Goal: Task Accomplishment & Management: Manage account settings

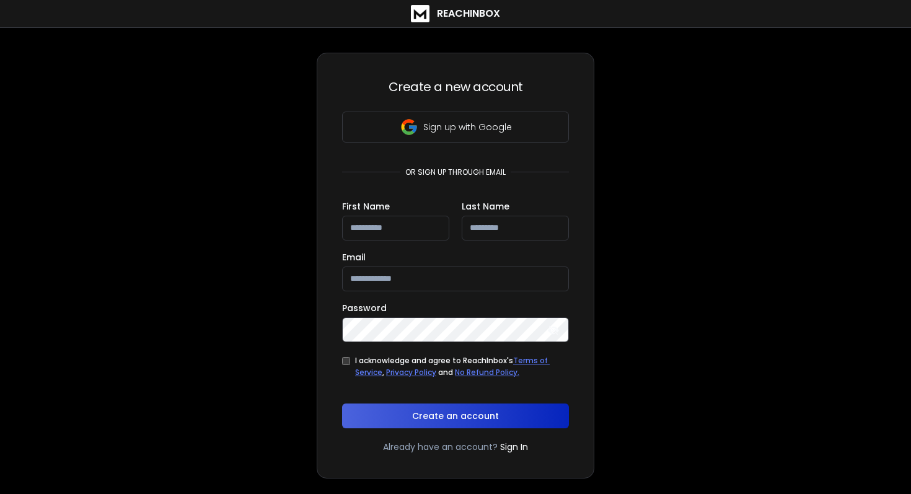
click at [416, 227] on input "text" at bounding box center [395, 228] width 107 height 25
type input "*****"
type input "**********"
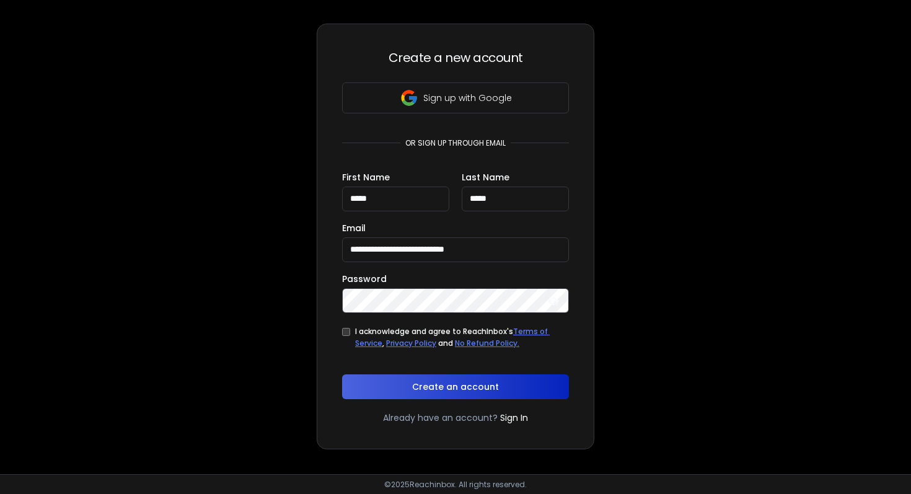
scroll to position [29, 0]
click at [552, 300] on icon at bounding box center [553, 301] width 11 height 11
click at [483, 387] on button "Create an account" at bounding box center [455, 386] width 227 height 25
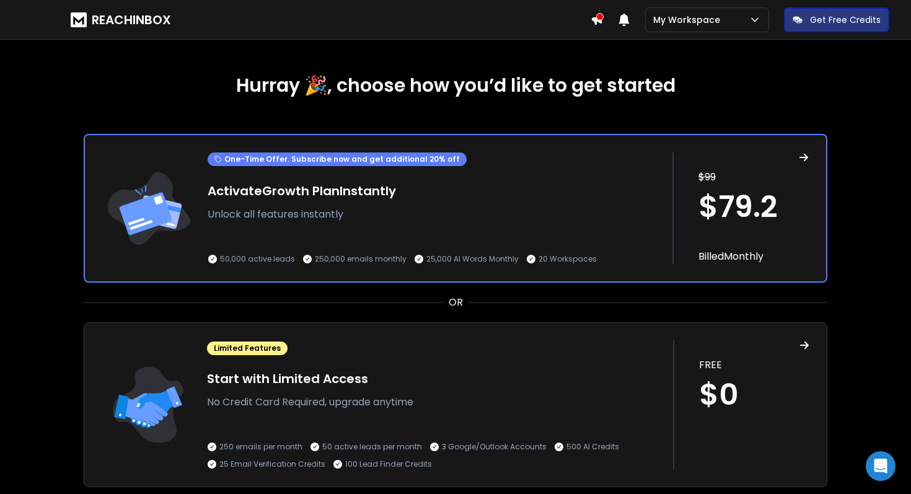
click at [543, 198] on h1 "Activate Growth Plan Instantly" at bounding box center [434, 190] width 452 height 17
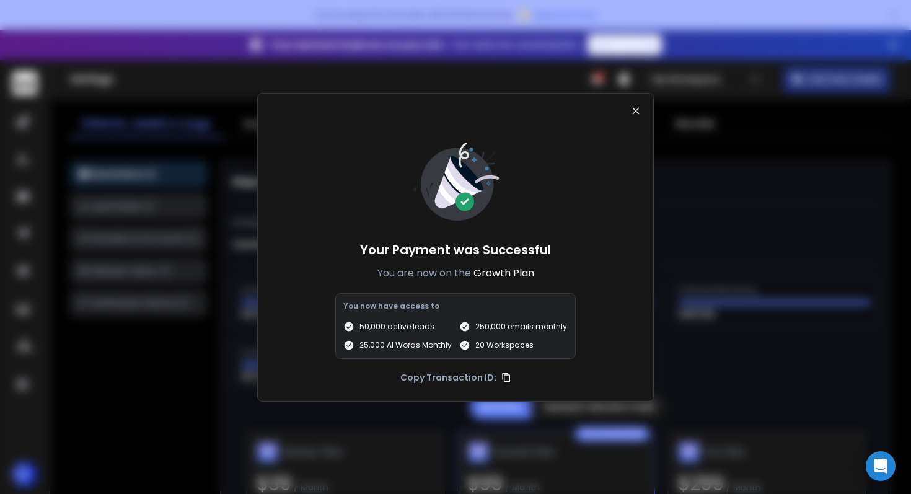
click at [634, 112] on icon at bounding box center [636, 110] width 7 height 7
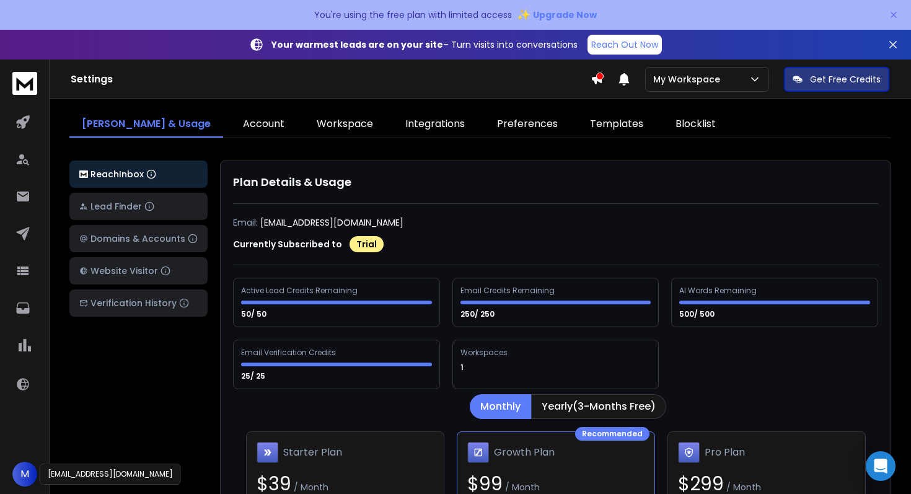
click at [21, 473] on span "M" at bounding box center [24, 474] width 25 height 25
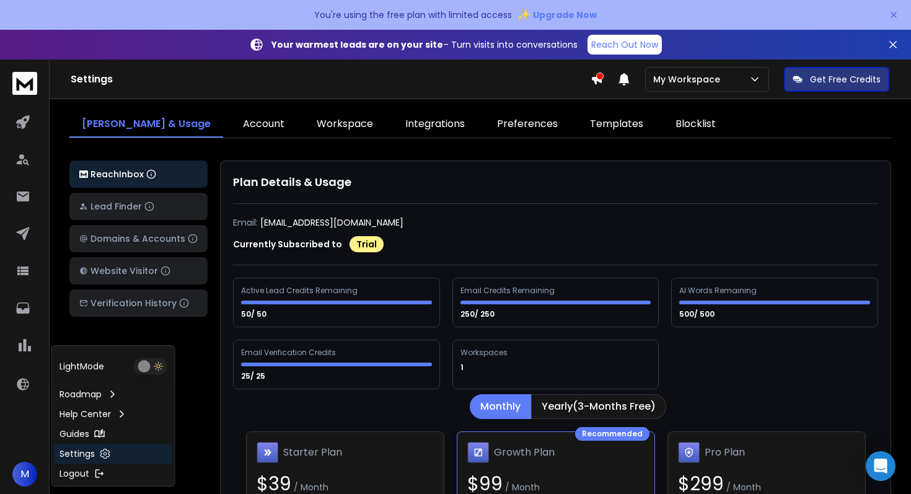
click at [111, 451] on div "Settings" at bounding box center [114, 454] width 118 height 20
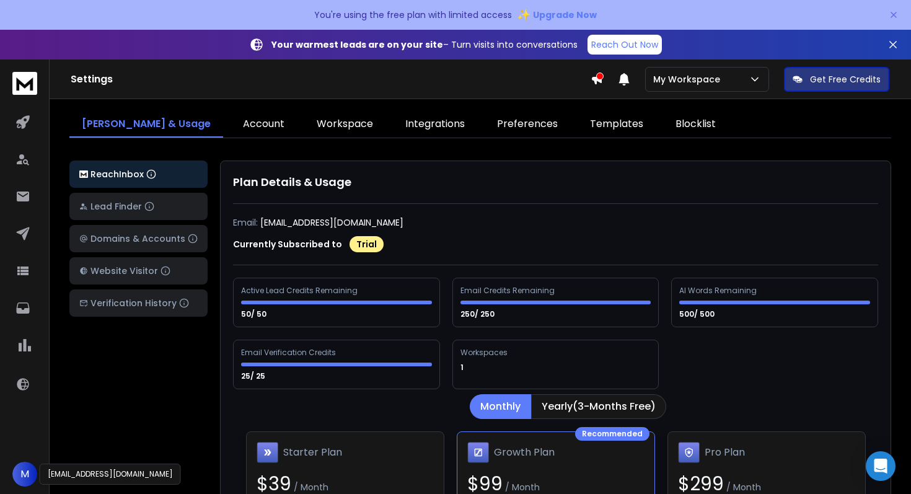
click at [14, 468] on span "M" at bounding box center [24, 474] width 25 height 25
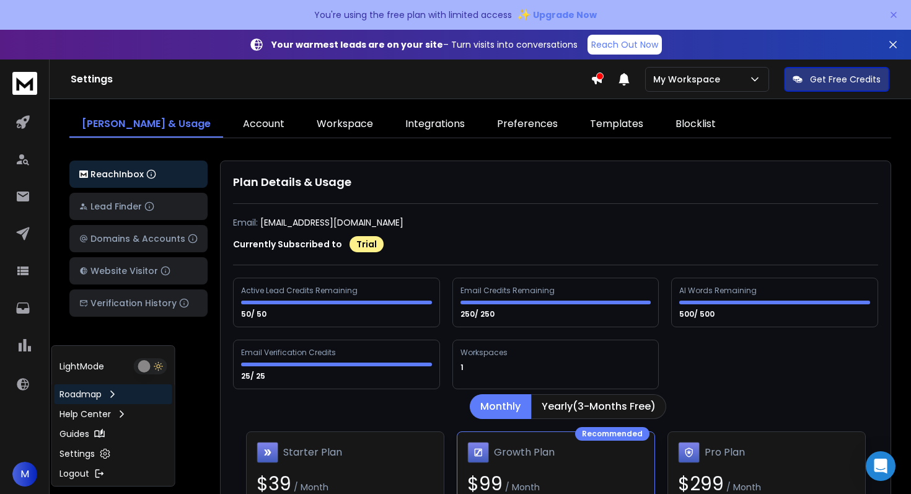
click at [159, 363] on icon at bounding box center [159, 366] width 10 height 10
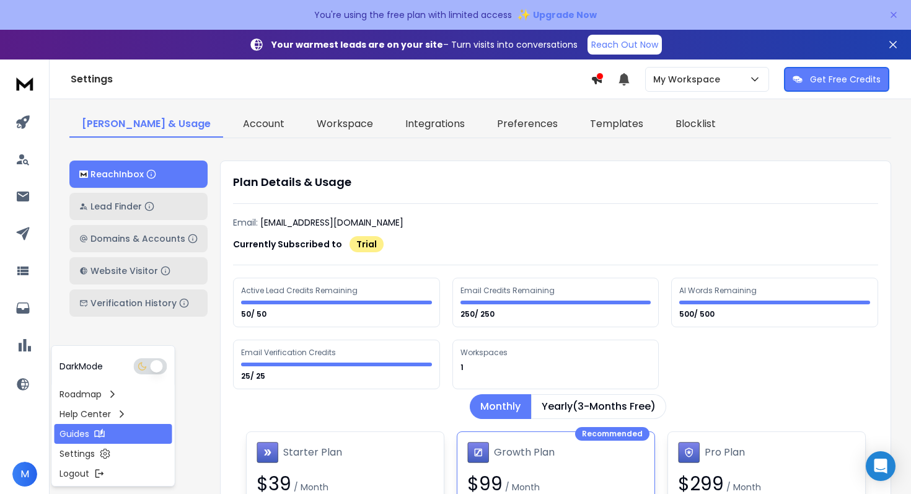
click at [20, 473] on span "M" at bounding box center [24, 474] width 25 height 25
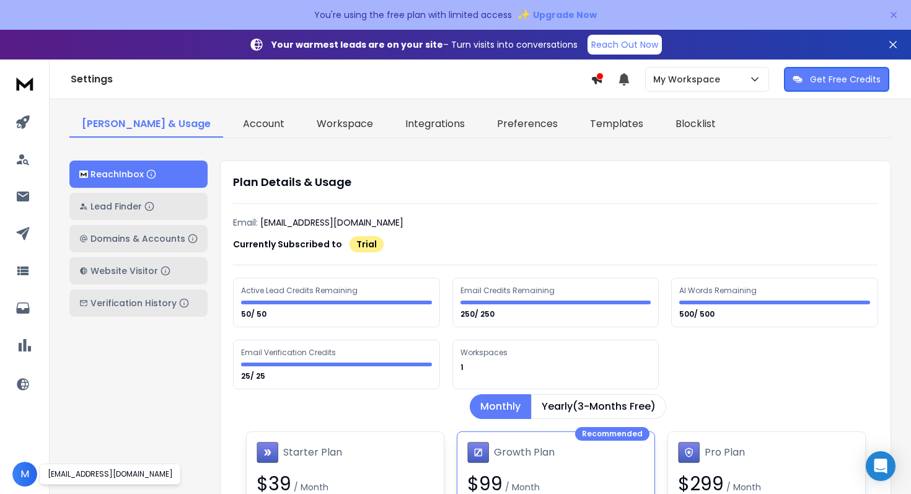
click at [20, 473] on span "M" at bounding box center [24, 474] width 25 height 25
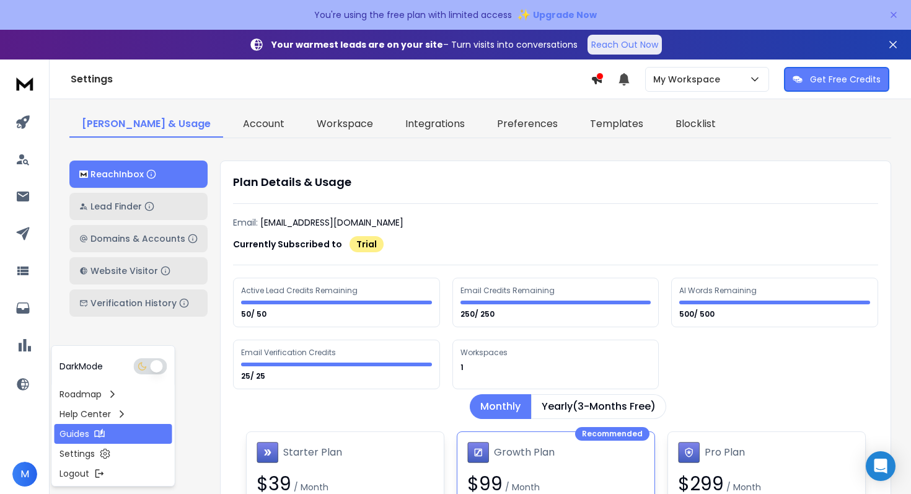
click at [627, 51] on link "Reach Out Now" at bounding box center [624, 45] width 74 height 20
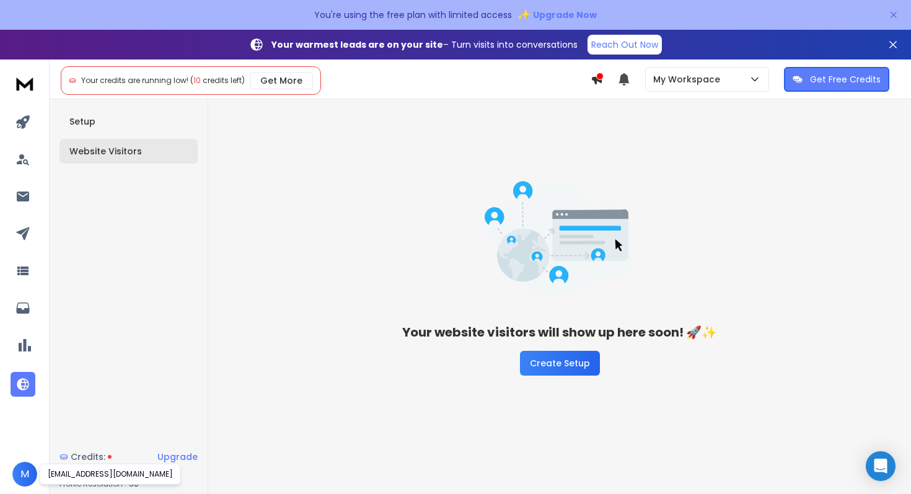
click at [27, 477] on span "M" at bounding box center [24, 474] width 25 height 25
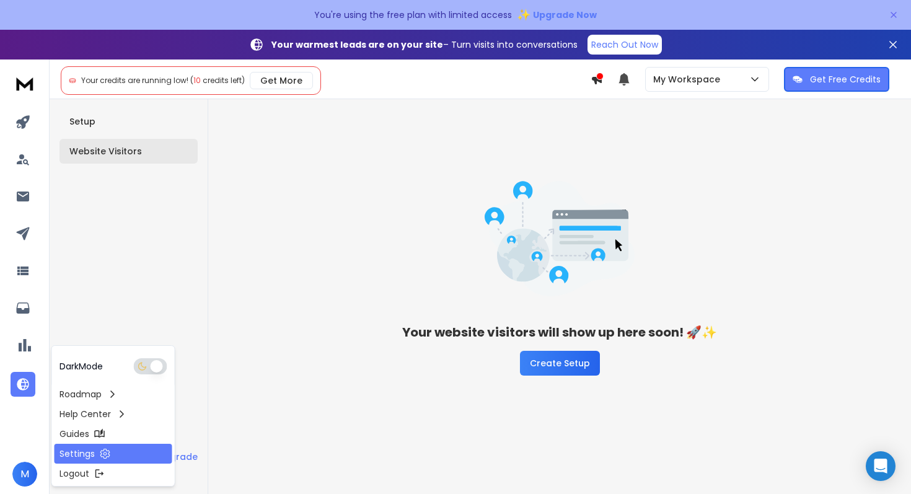
click at [74, 454] on p "Settings" at bounding box center [76, 453] width 35 height 12
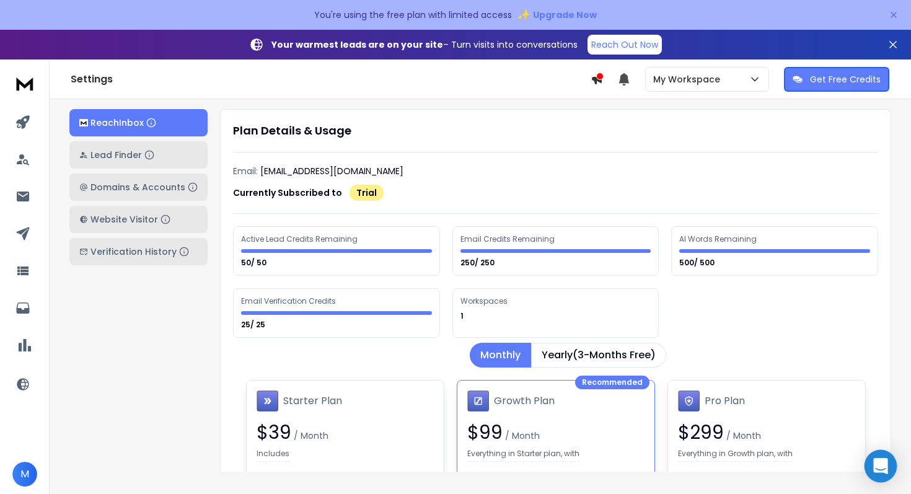
click at [884, 459] on icon "Open Intercom Messenger" at bounding box center [880, 466] width 14 height 16
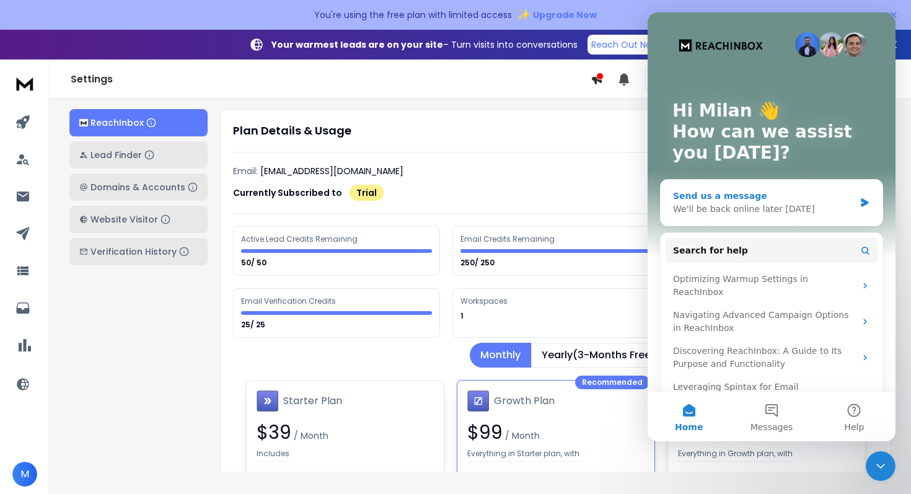
click at [771, 208] on div "We'll be back online later [DATE]" at bounding box center [764, 209] width 182 height 13
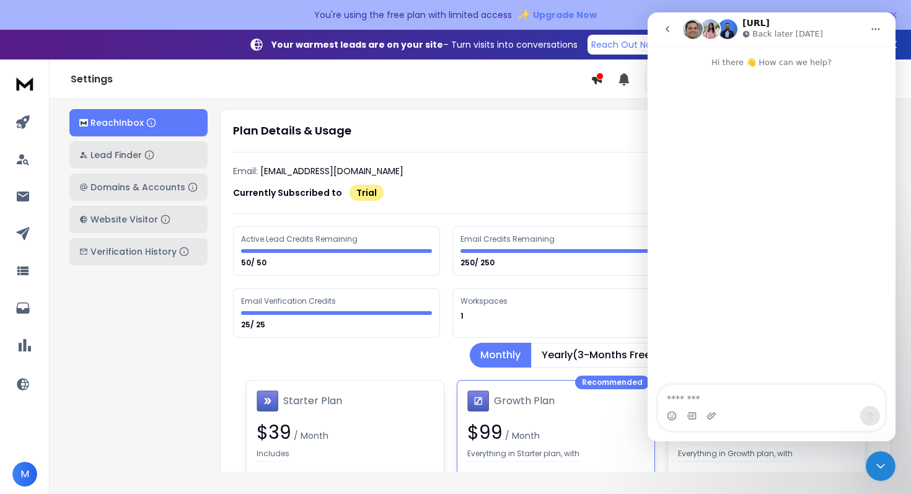
click at [704, 405] on textarea "Message…" at bounding box center [771, 395] width 227 height 21
type textarea "*****"
type textarea "*"
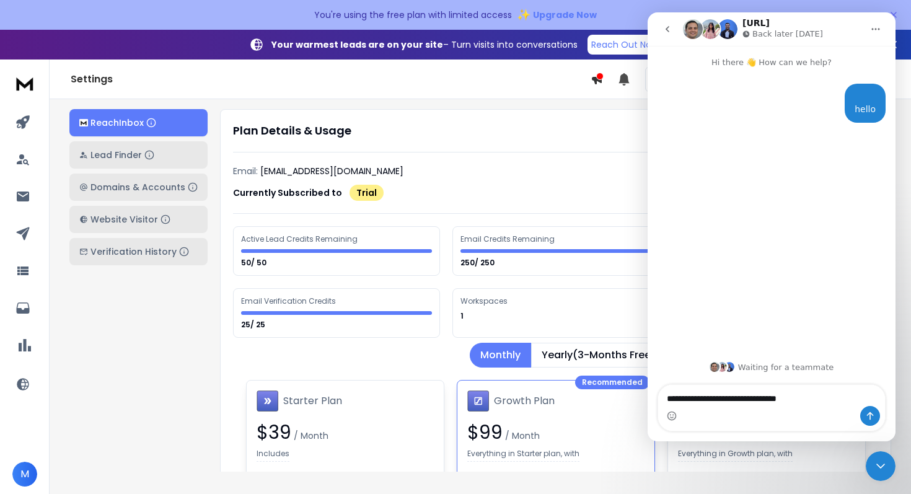
type textarea "**********"
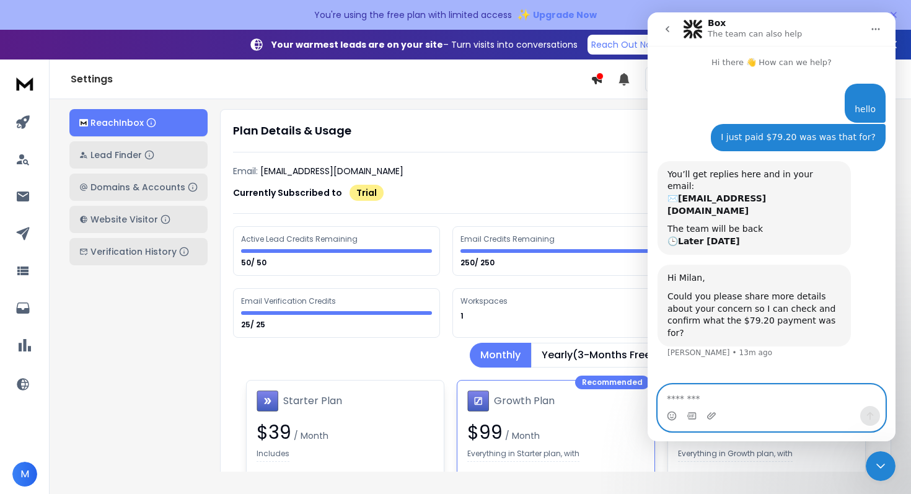
click at [700, 386] on textarea "Message…" at bounding box center [771, 395] width 227 height 21
type textarea "*"
type textarea "*****"
type textarea "*"
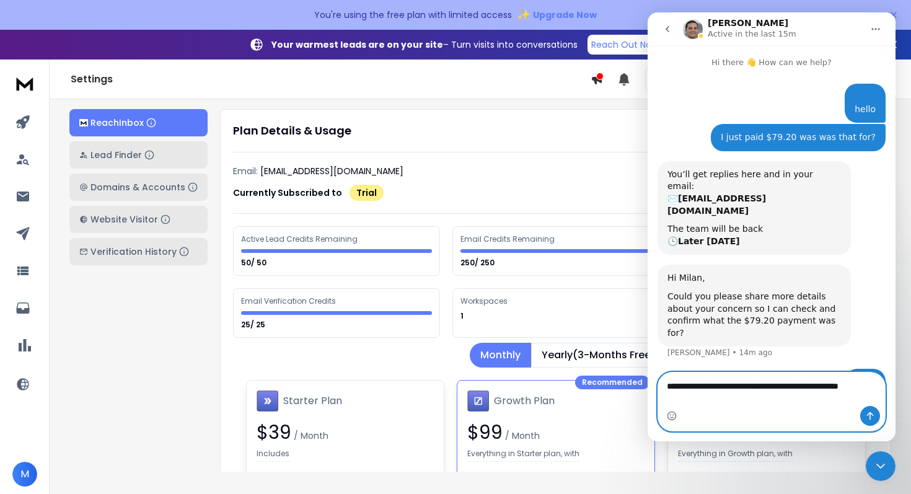
scroll to position [1, 0]
type textarea "**********"
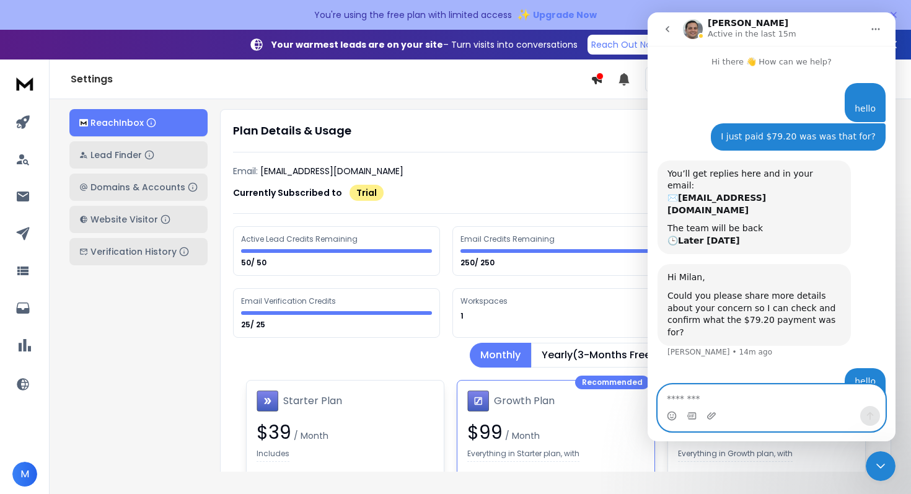
scroll to position [29, 0]
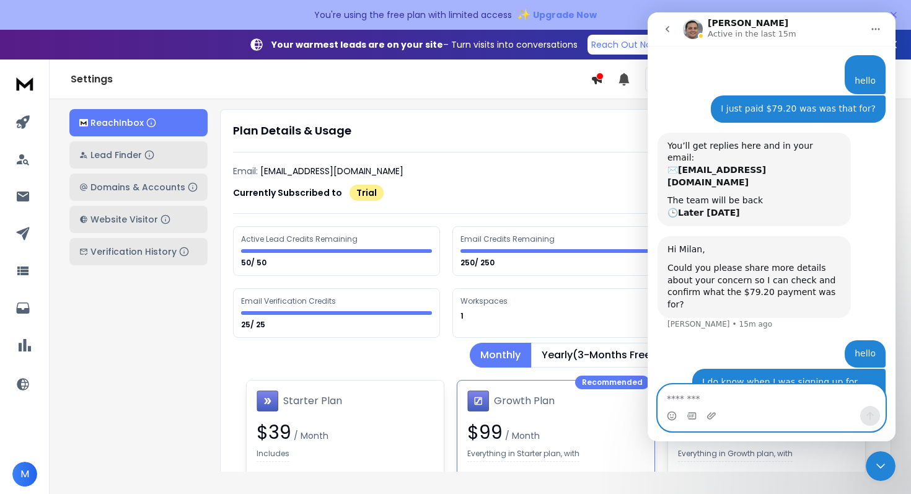
click at [692, 397] on textarea "Message…" at bounding box center [771, 395] width 227 height 21
paste textarea "**********"
type textarea "**********"
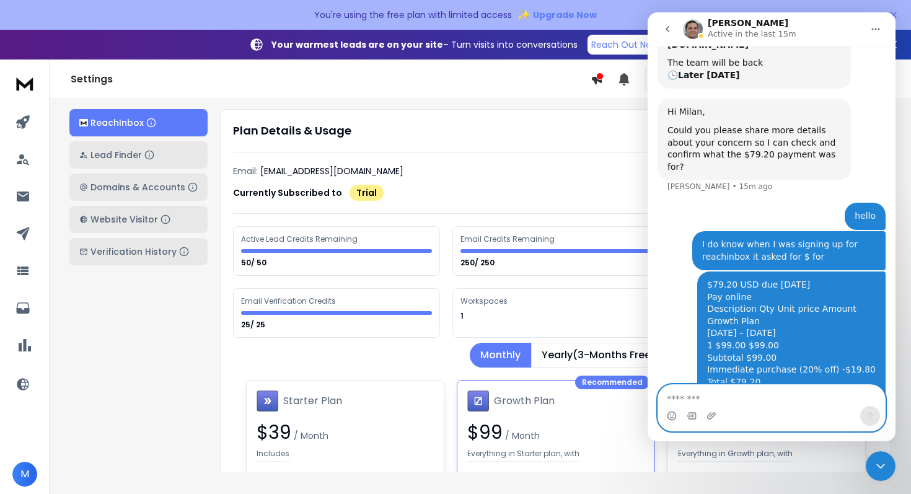
scroll to position [166, 0]
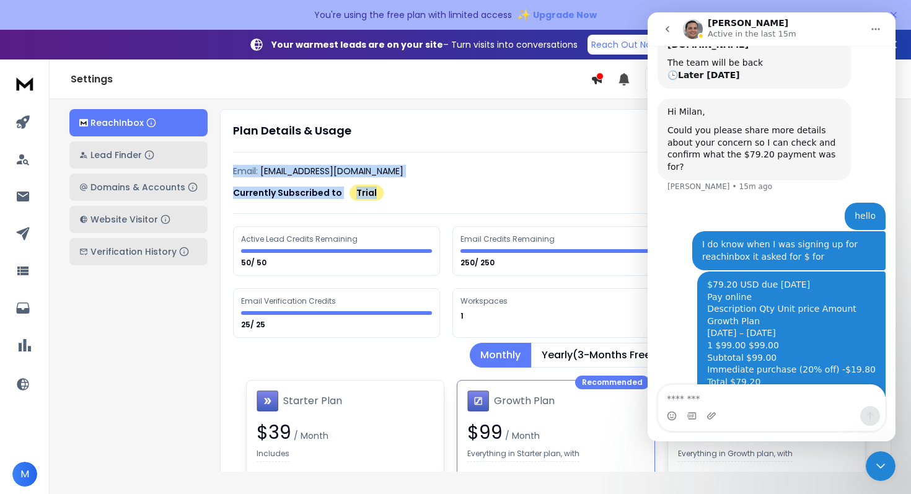
drag, startPoint x: 229, startPoint y: 167, endPoint x: 383, endPoint y: 190, distance: 155.9
click at [383, 190] on div "Plan Details & Usage Email: [EMAIL_ADDRESS][DOMAIN_NAME] Currently Subscribed t…" at bounding box center [555, 370] width 671 height 522
copy div "Email: [EMAIL_ADDRESS][DOMAIN_NAME] Currently Subscribed to Trial"
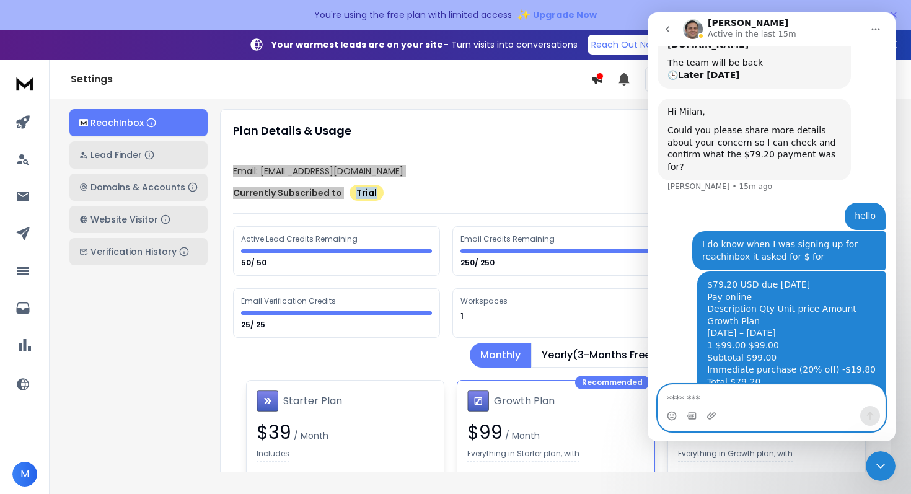
click at [711, 403] on textarea "Message…" at bounding box center [771, 395] width 227 height 21
type textarea "**********"
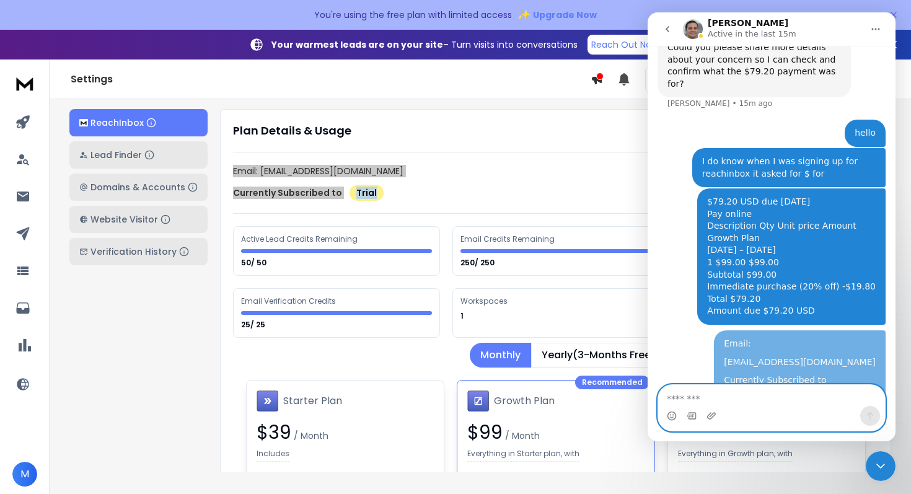
scroll to position [249, 0]
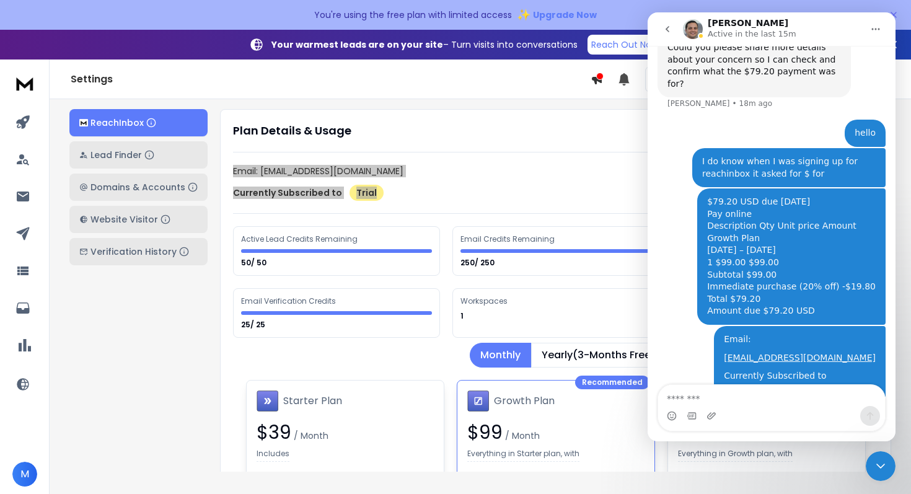
click at [876, 28] on icon "Home" at bounding box center [876, 29] width 10 height 10
click at [878, 462] on icon "Close Intercom Messenger" at bounding box center [880, 466] width 15 height 15
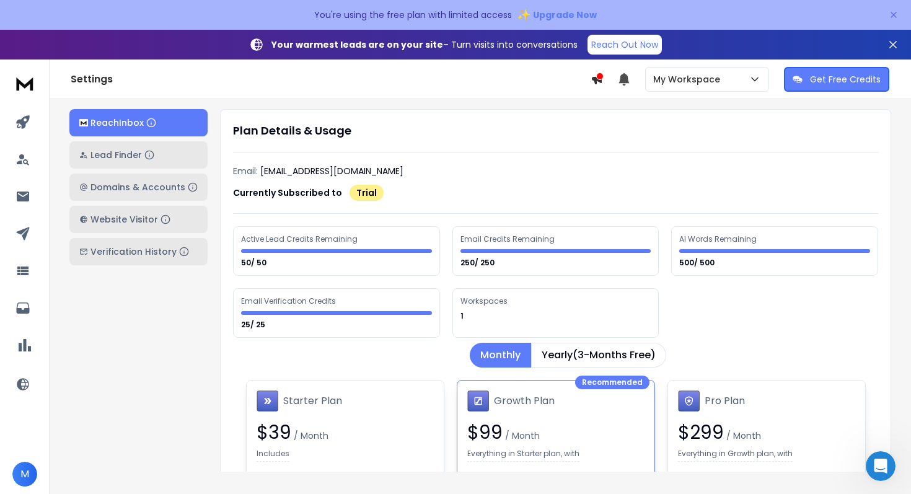
click at [892, 40] on icon at bounding box center [892, 44] width 11 height 11
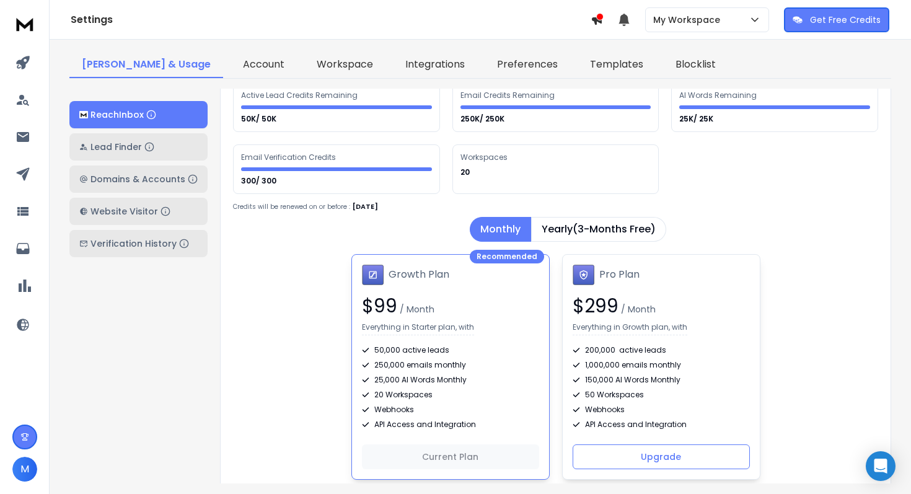
scroll to position [167, 0]
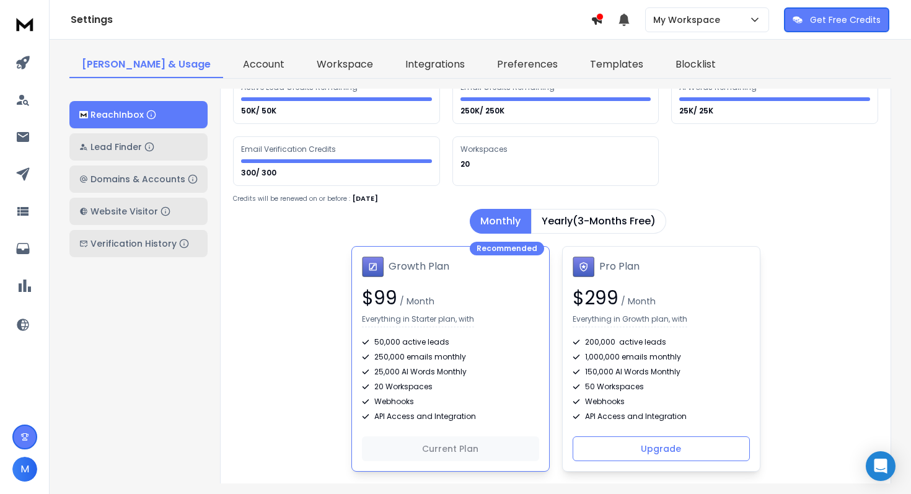
click at [31, 22] on img at bounding box center [24, 23] width 25 height 23
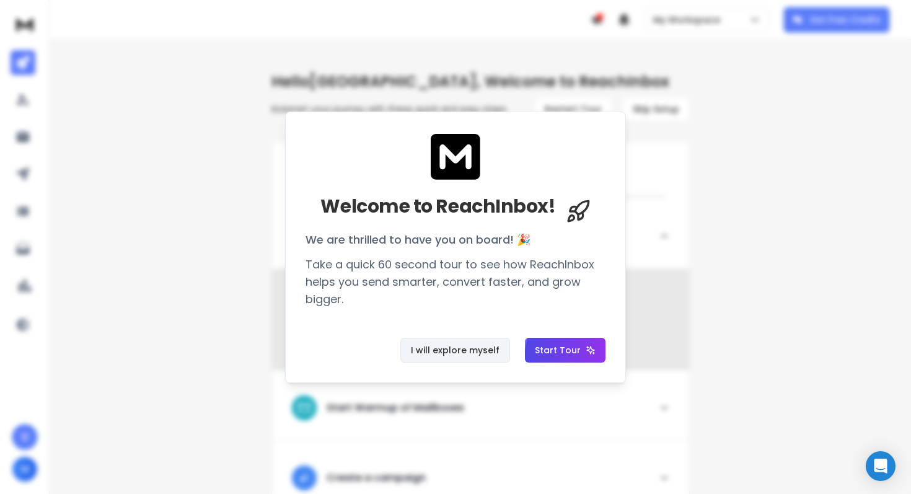
click at [493, 350] on button "I will explore myself" at bounding box center [455, 350] width 110 height 25
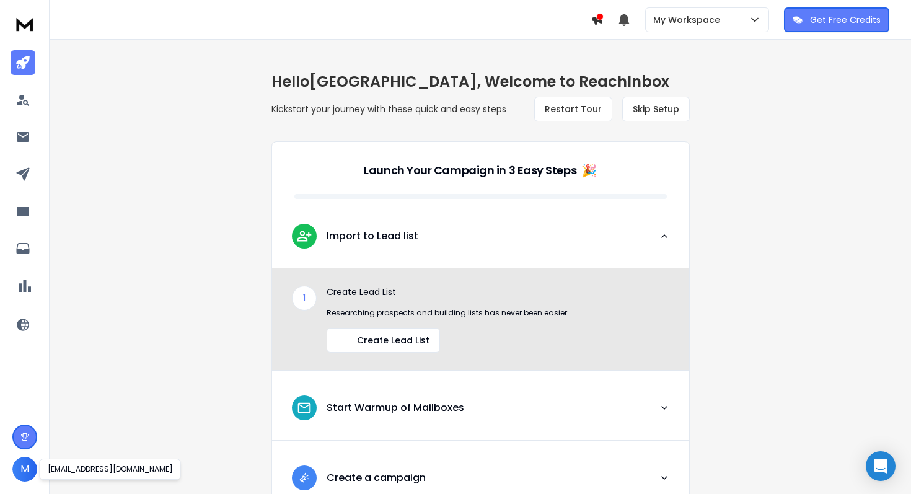
click at [25, 467] on span "M" at bounding box center [24, 469] width 25 height 25
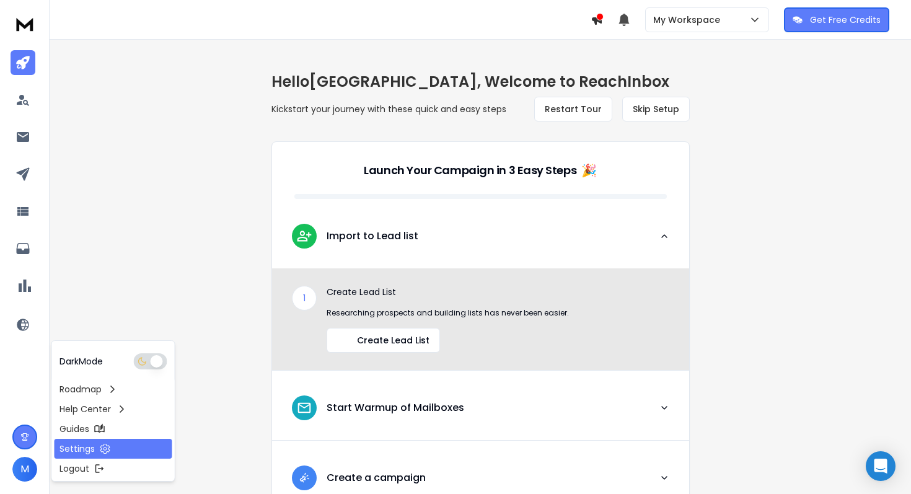
click at [82, 444] on p "Settings" at bounding box center [76, 448] width 35 height 12
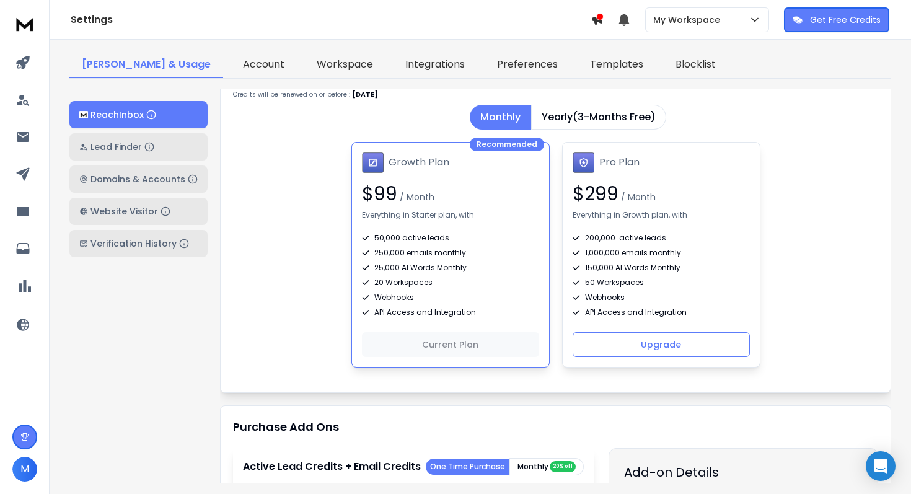
scroll to position [284, 0]
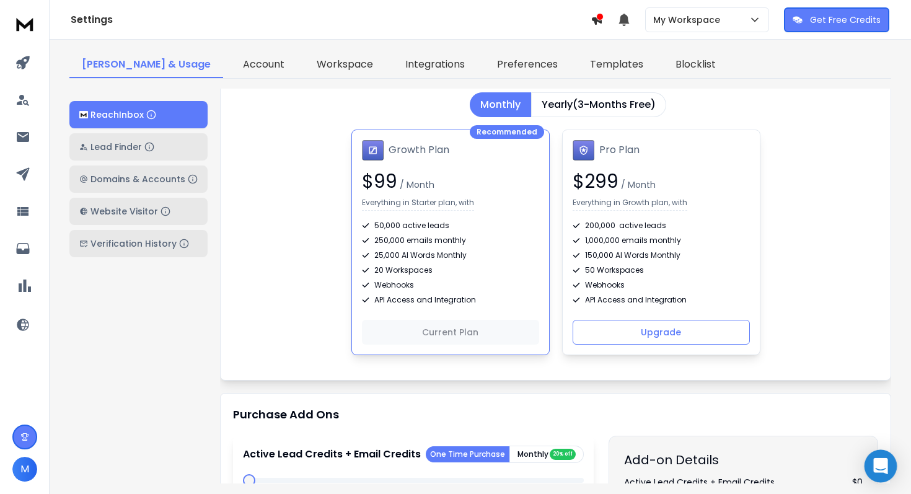
click at [882, 460] on icon "Open Intercom Messenger" at bounding box center [880, 466] width 14 height 16
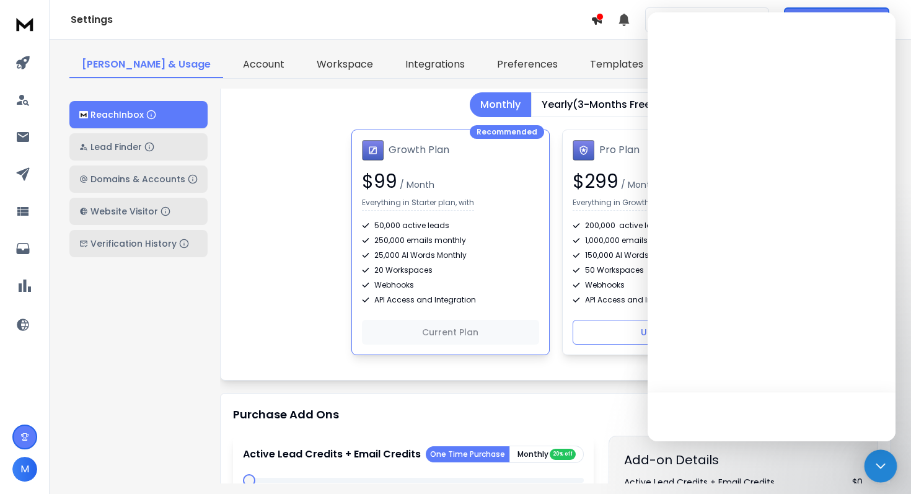
scroll to position [0, 0]
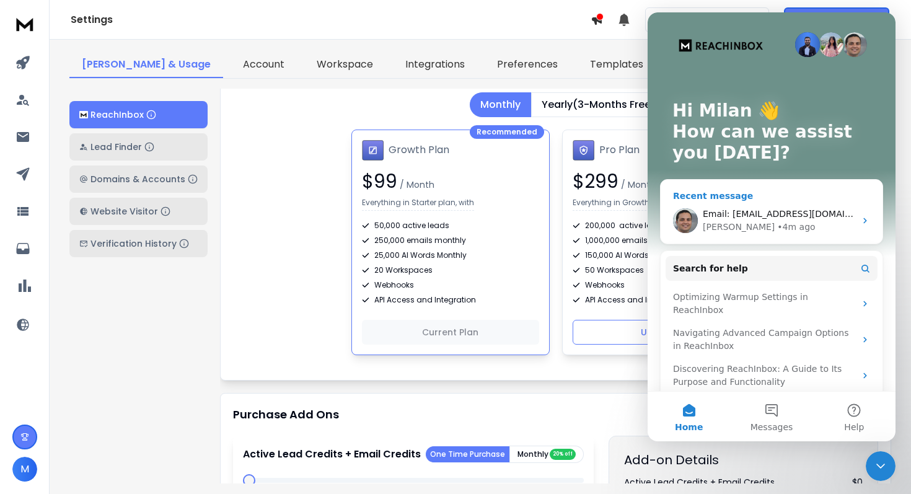
click at [781, 215] on span "Email: [EMAIL_ADDRESS][DOMAIN_NAME] Currently Subscribed to Trial" at bounding box center [856, 214] width 307 height 10
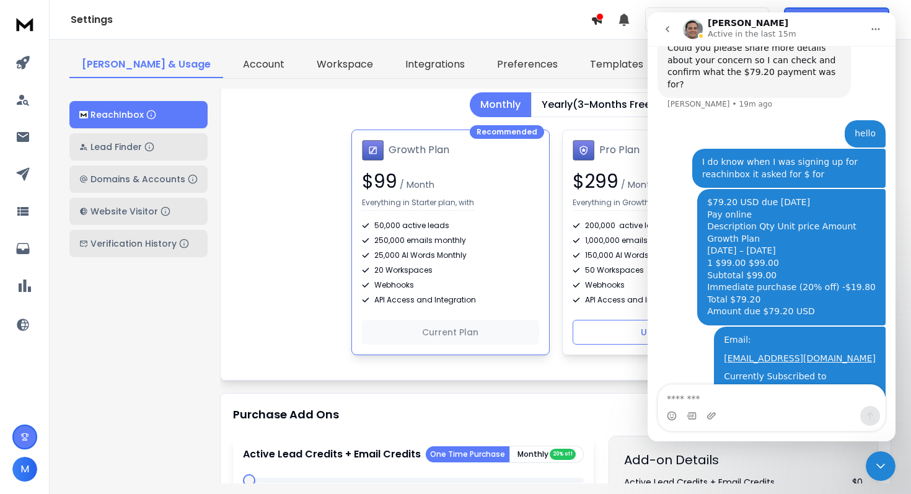
scroll to position [249, 0]
click at [700, 391] on textarea "Message…" at bounding box center [771, 395] width 227 height 21
type textarea "**********"
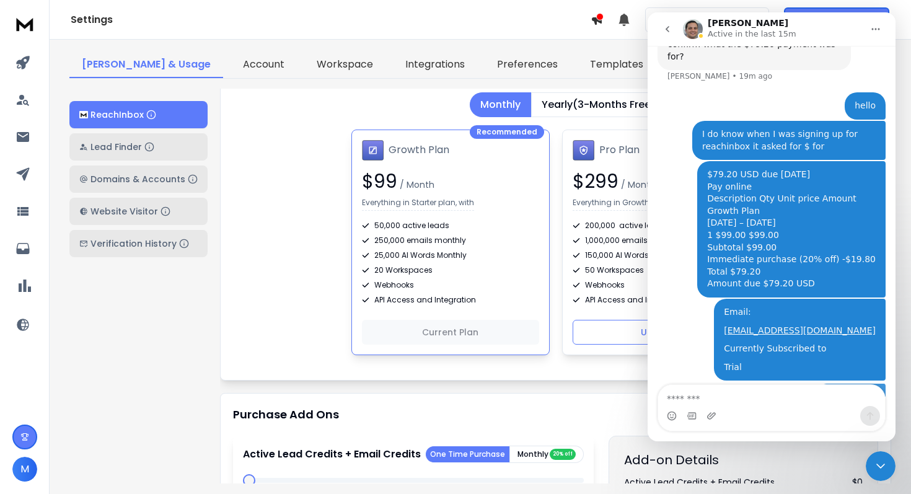
scroll to position [278, 0]
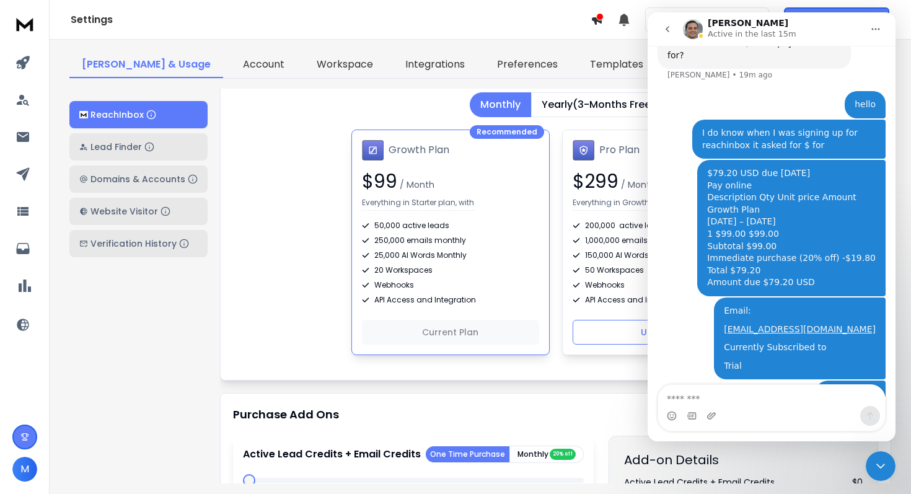
click at [883, 467] on icon "Close Intercom Messenger" at bounding box center [880, 466] width 15 height 15
